Goal: Navigation & Orientation: Find specific page/section

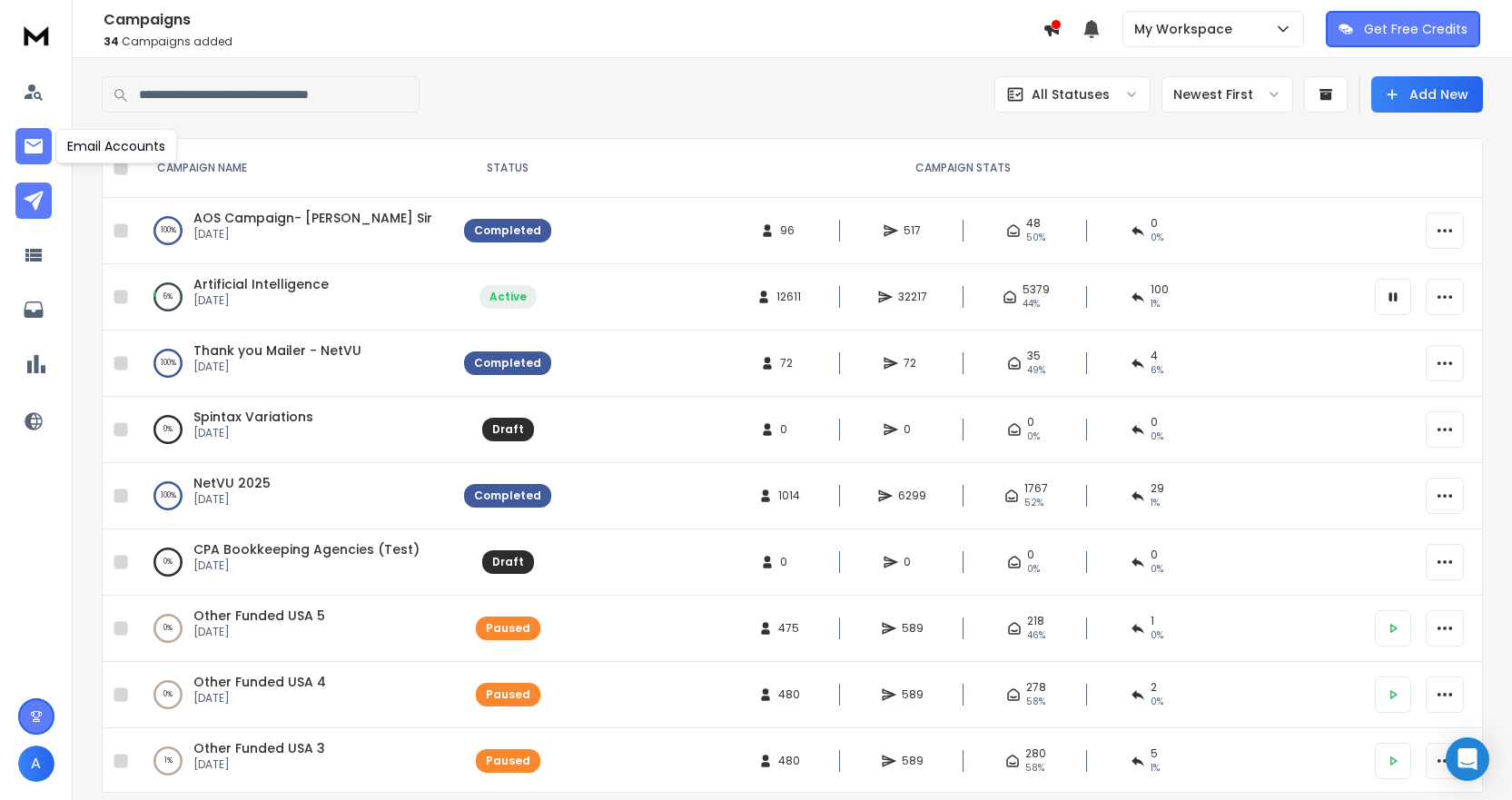
click at [24, 146] on icon at bounding box center [34, 146] width 22 height 22
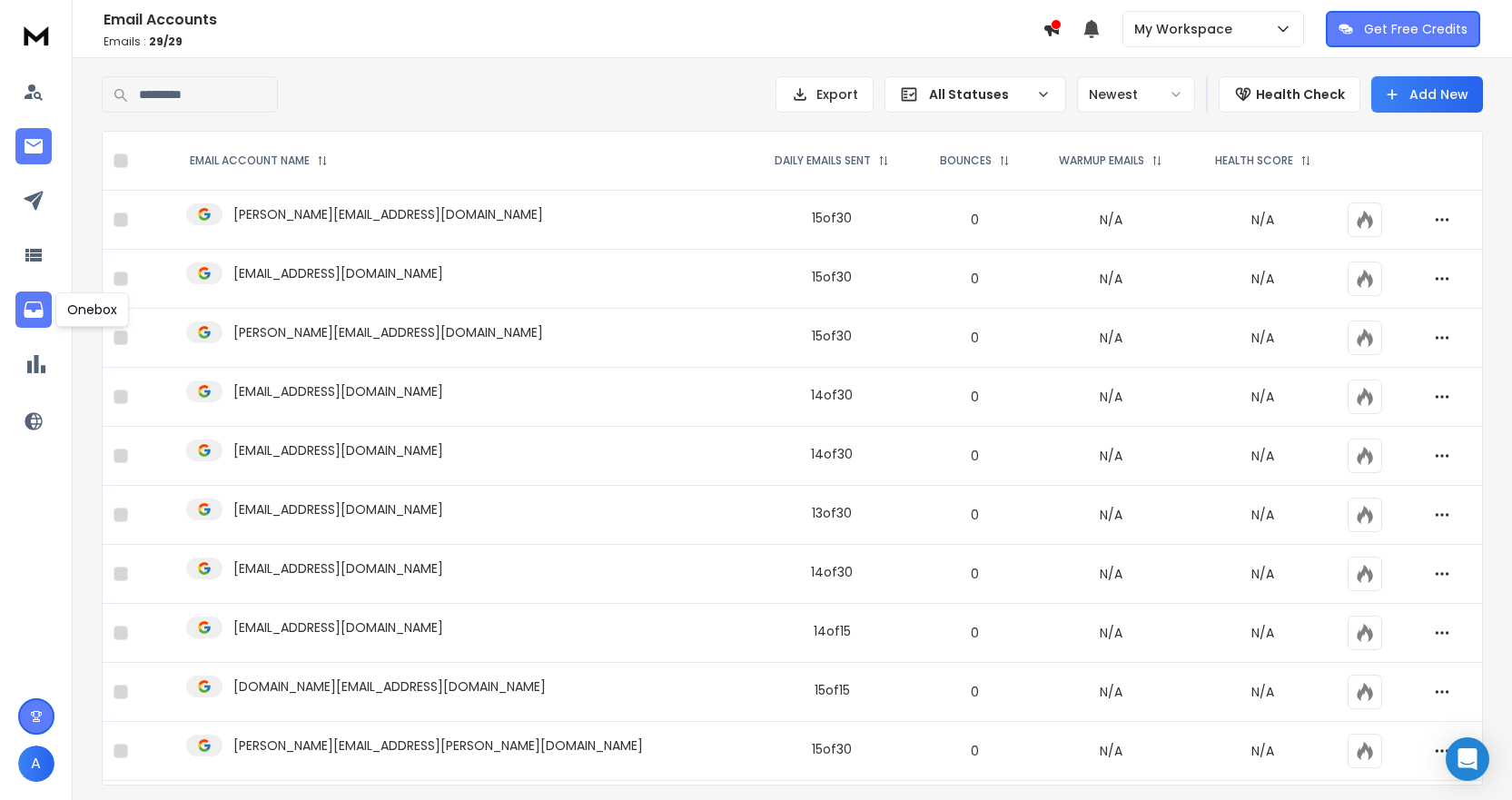
click at [42, 305] on icon at bounding box center [34, 310] width 22 height 22
